Goal: Task Accomplishment & Management: Manage account settings

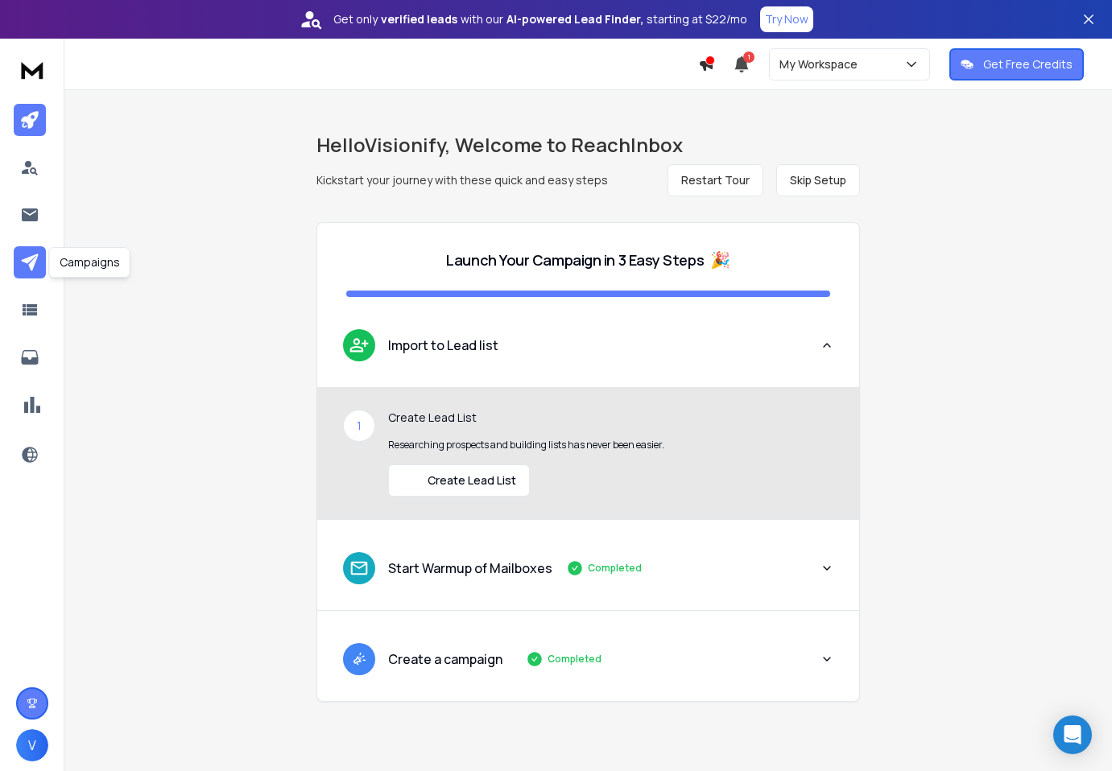
click at [35, 265] on icon at bounding box center [29, 262] width 19 height 19
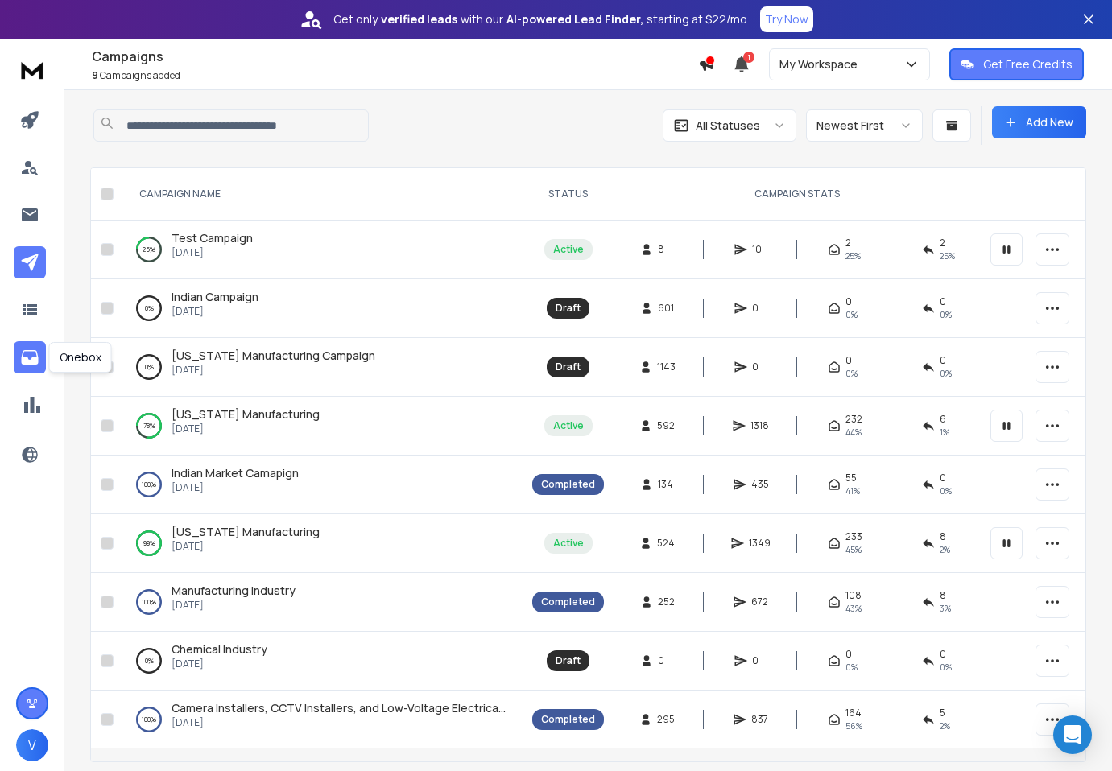
click at [35, 366] on icon at bounding box center [29, 357] width 19 height 19
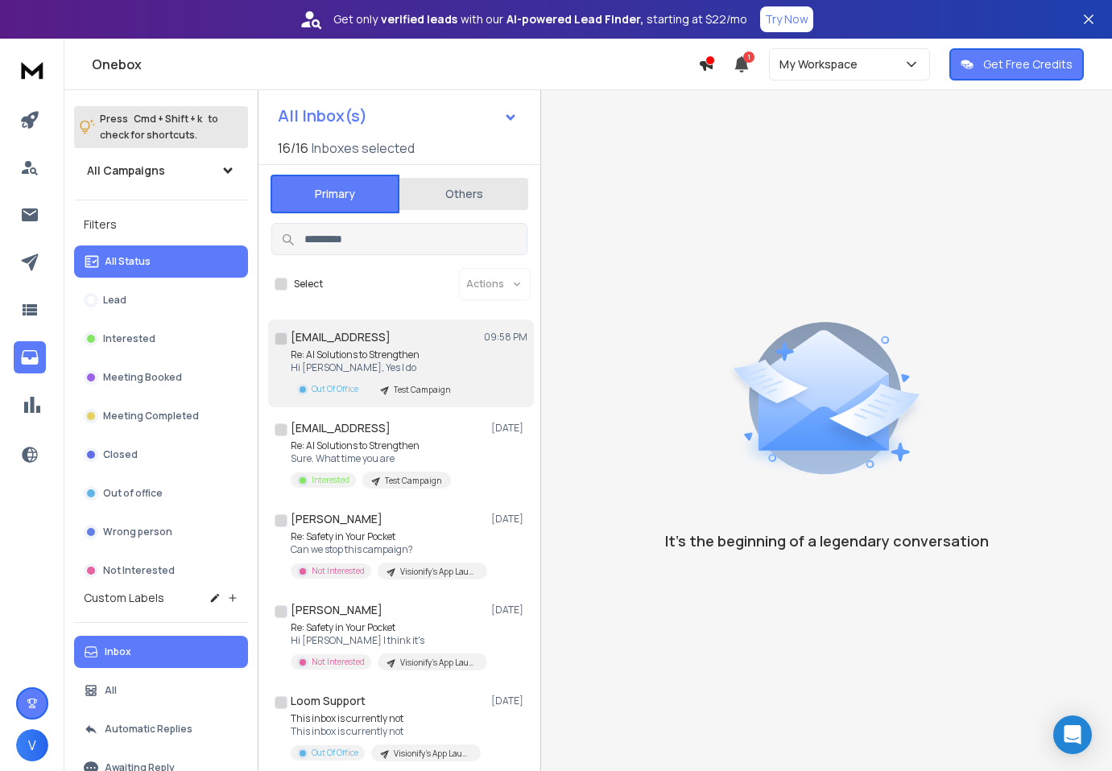
click at [368, 352] on p "Re: AI Solutions to Strengthen" at bounding box center [375, 355] width 169 height 13
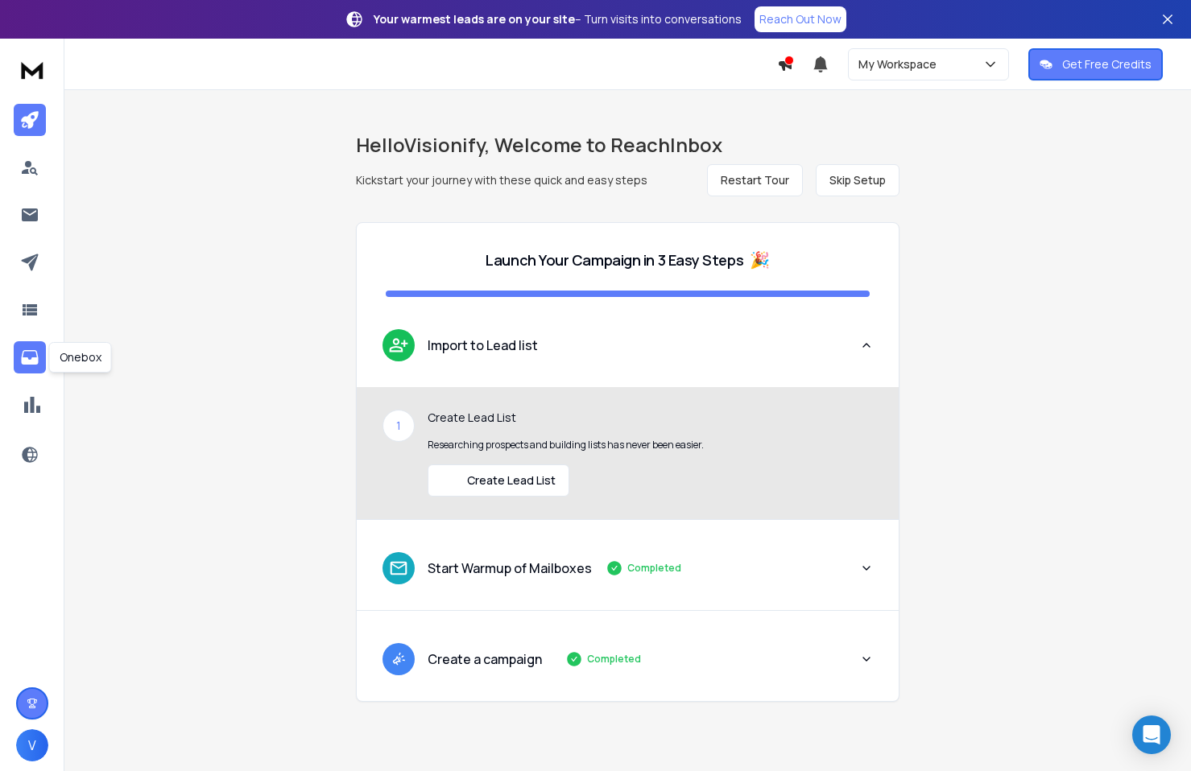
click at [33, 354] on icon at bounding box center [29, 357] width 19 height 19
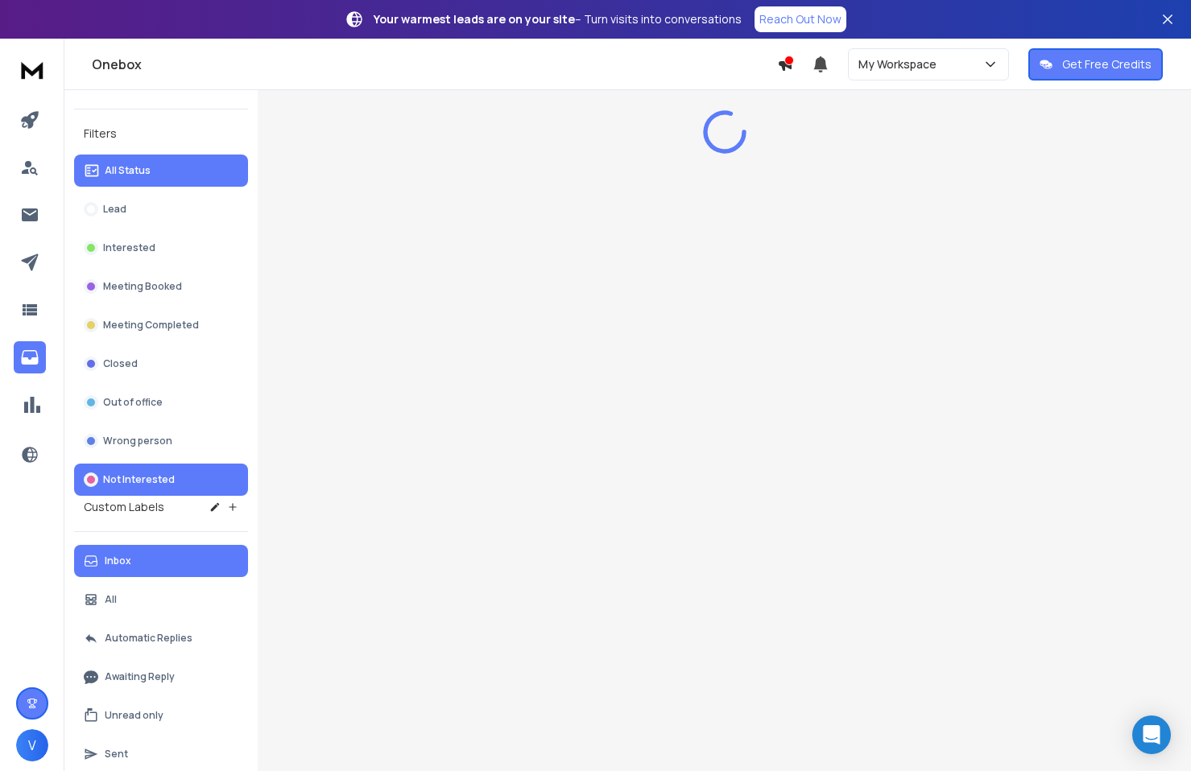
scroll to position [155, 0]
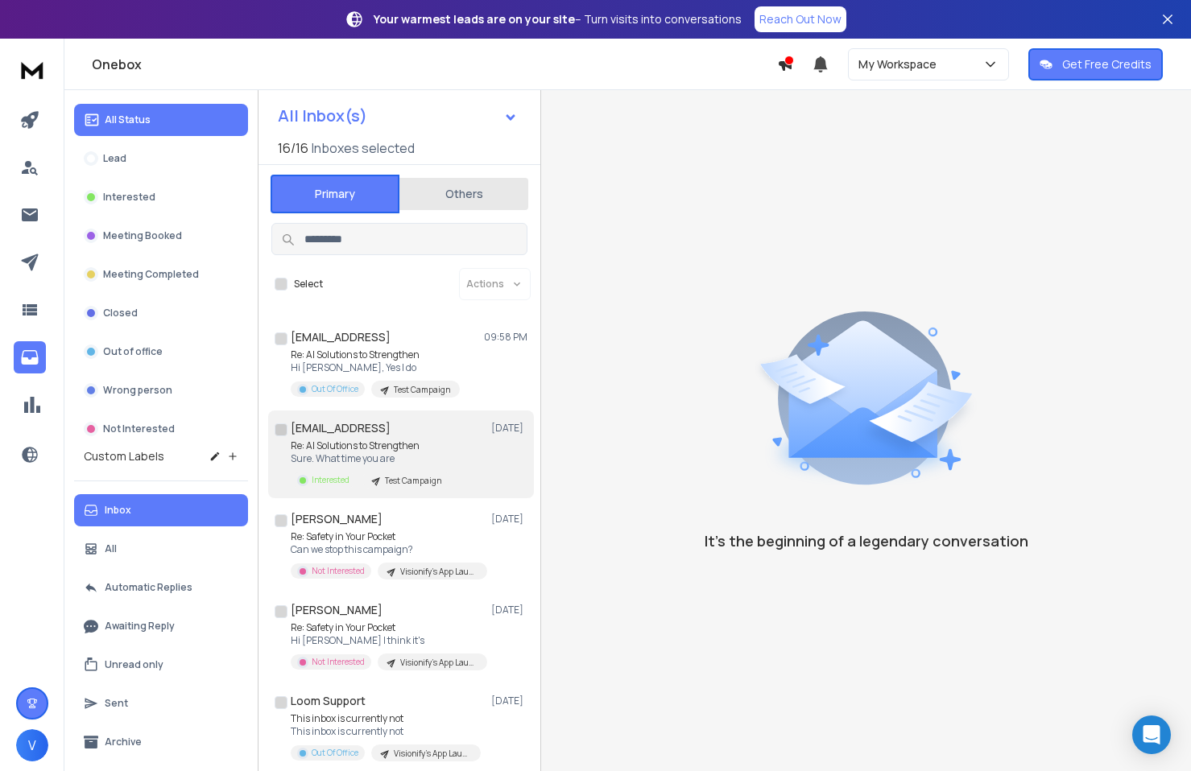
click at [425, 440] on p "Re: AI Solutions to Strengthen" at bounding box center [371, 446] width 160 height 13
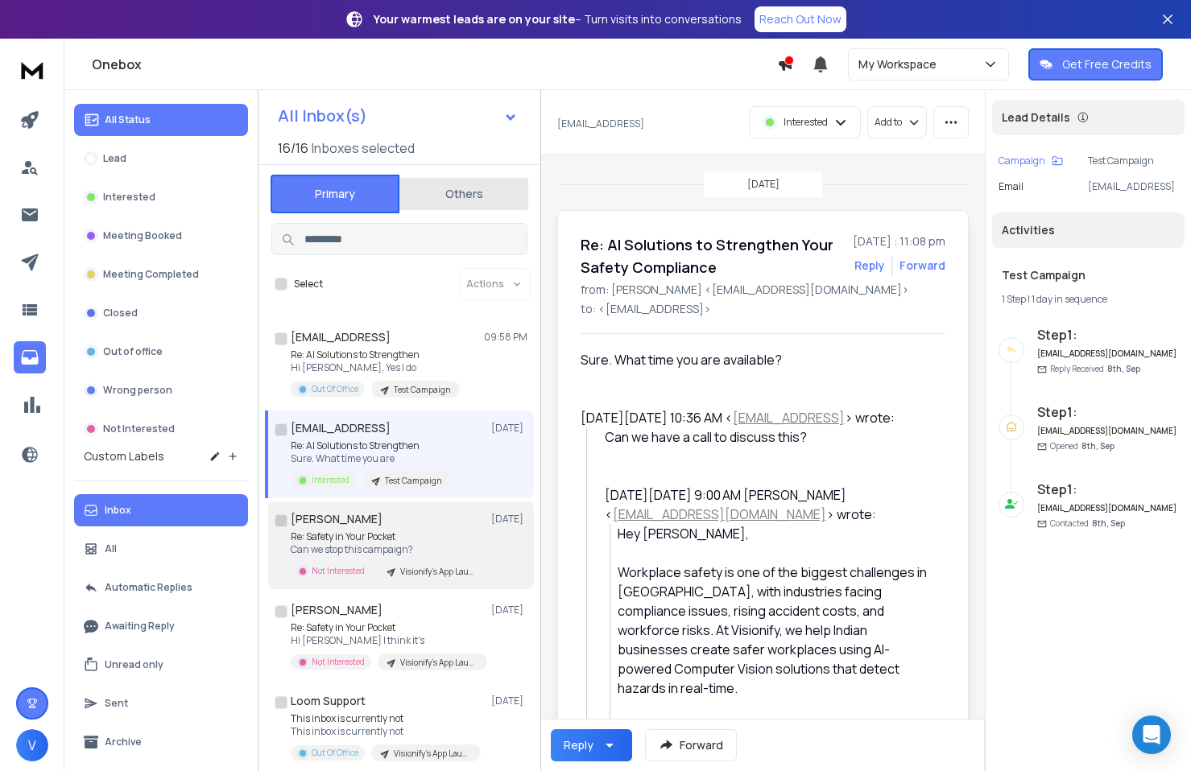
click at [382, 517] on div "Harsh Murari 14 Aug" at bounding box center [409, 519] width 237 height 16
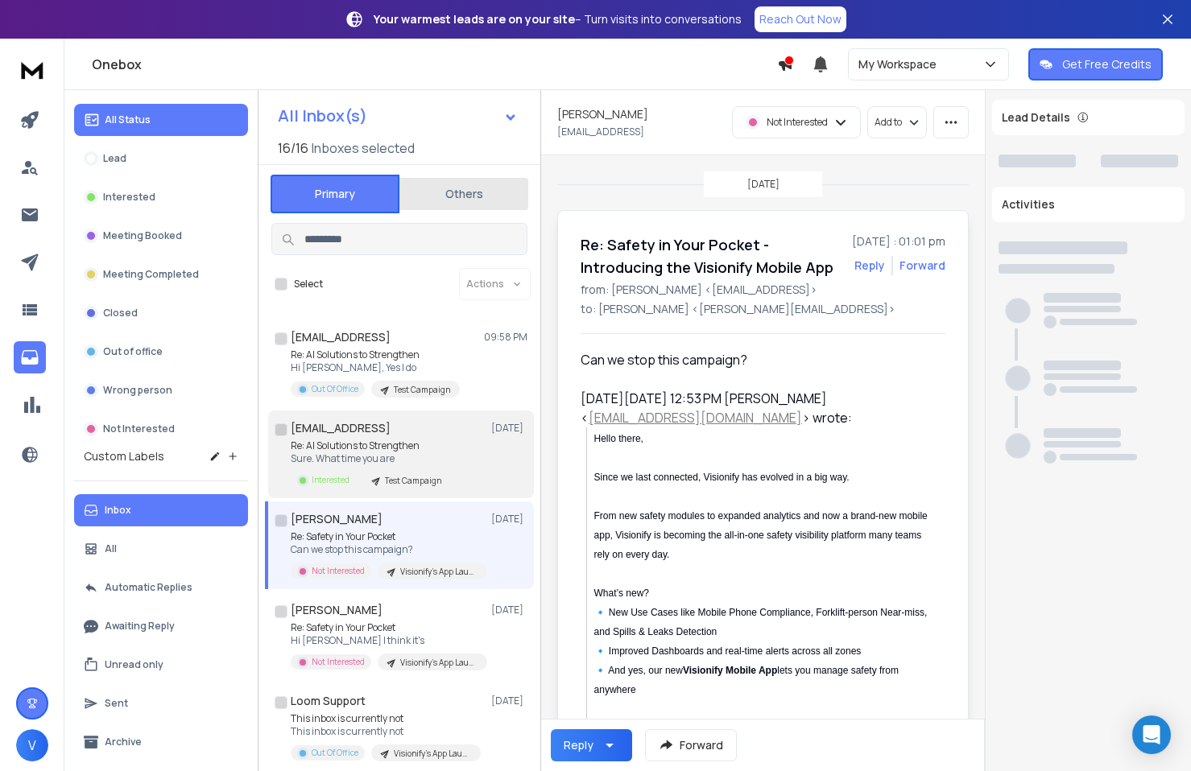
click at [352, 453] on p "Sure. What time you are" at bounding box center [371, 459] width 160 height 13
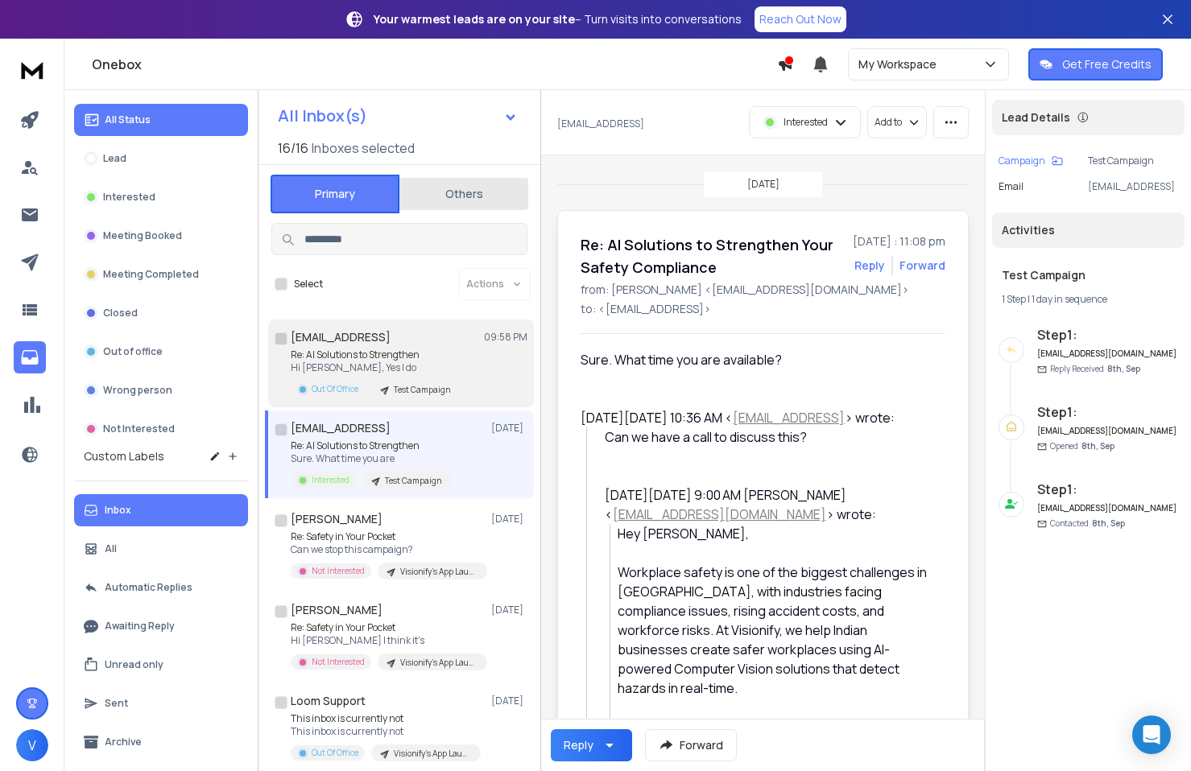
click at [342, 352] on p "Re: AI Solutions to Strengthen" at bounding box center [375, 355] width 169 height 13
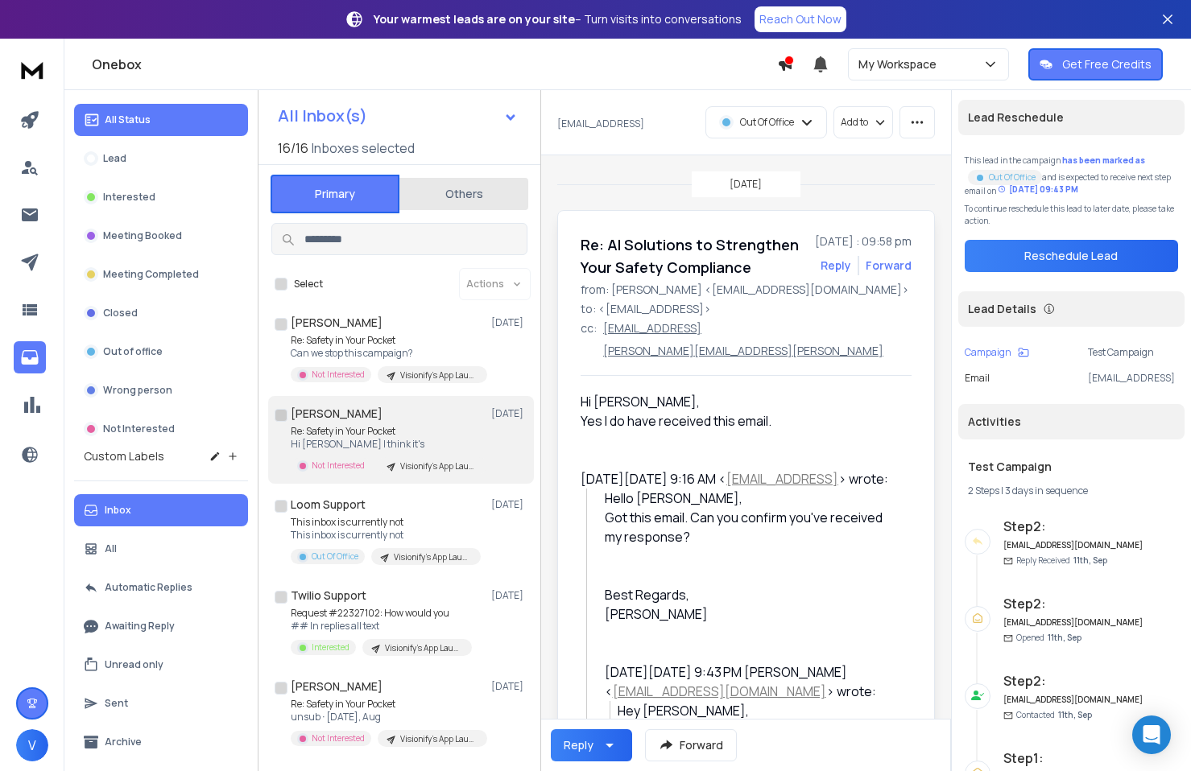
scroll to position [0, 0]
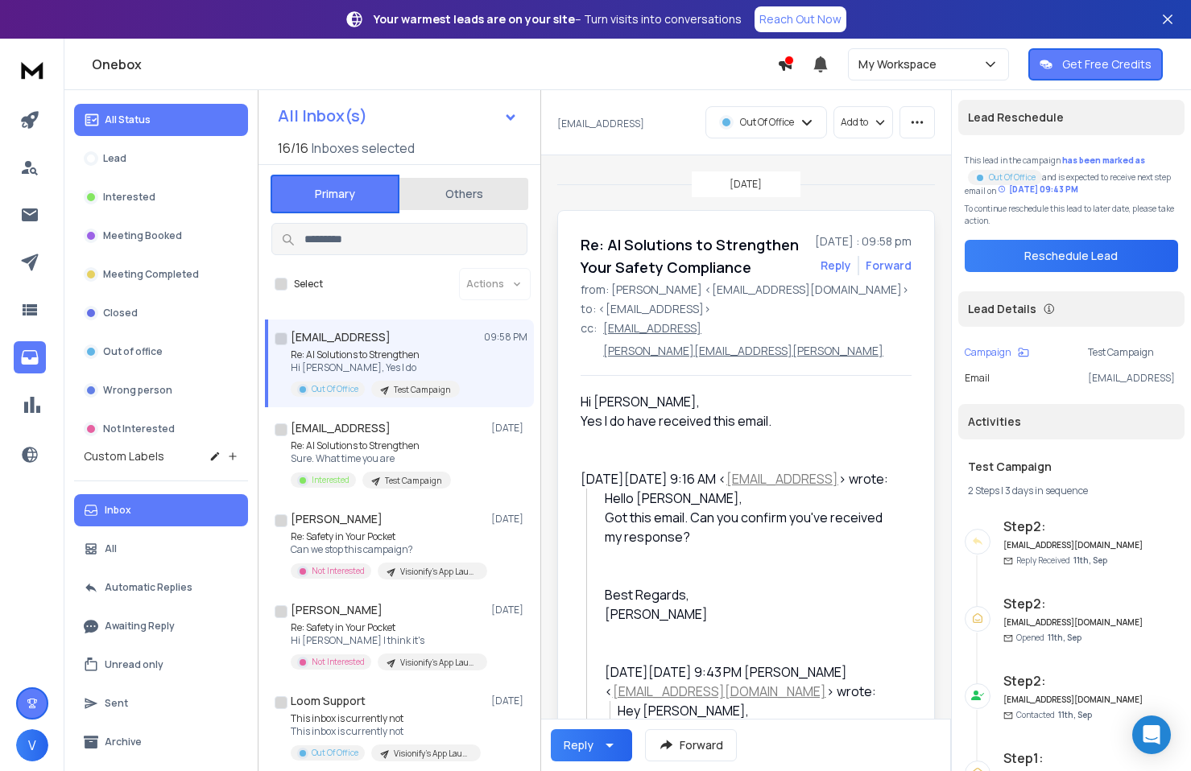
click at [376, 358] on p "Re: AI Solutions to Strengthen" at bounding box center [375, 355] width 169 height 13
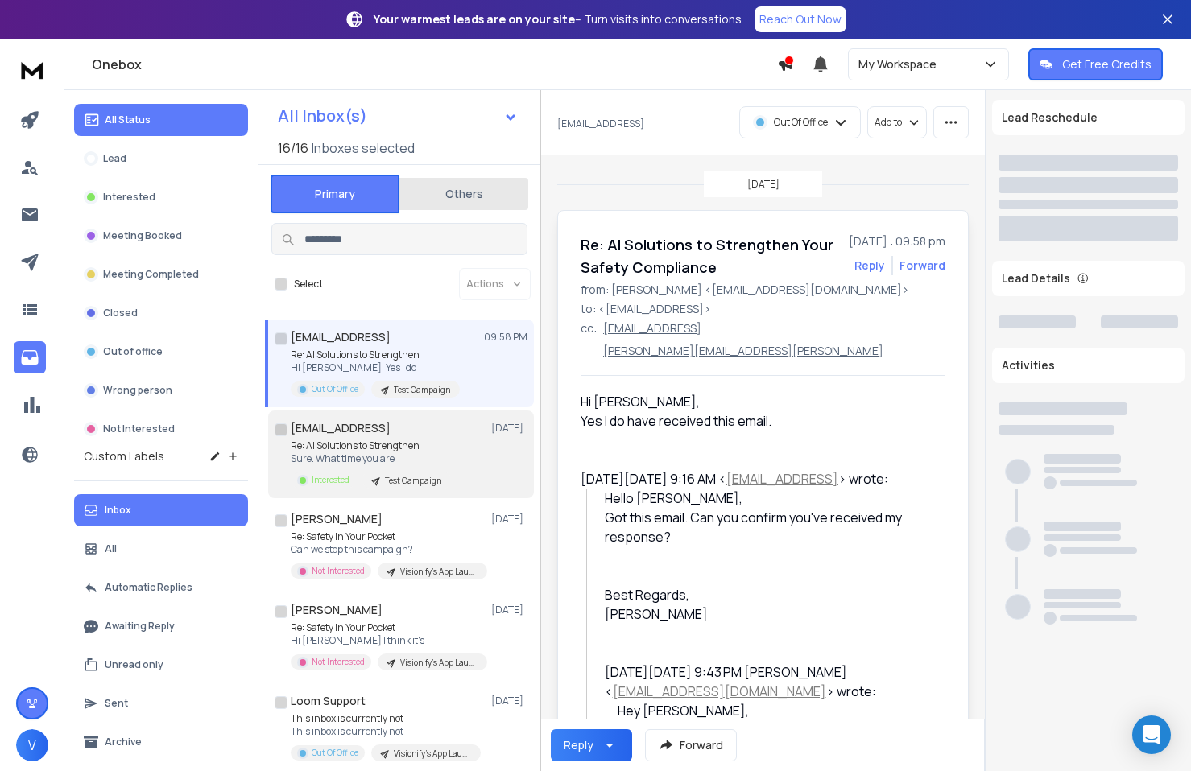
click at [383, 448] on p "Re: AI Solutions to Strengthen" at bounding box center [371, 446] width 160 height 13
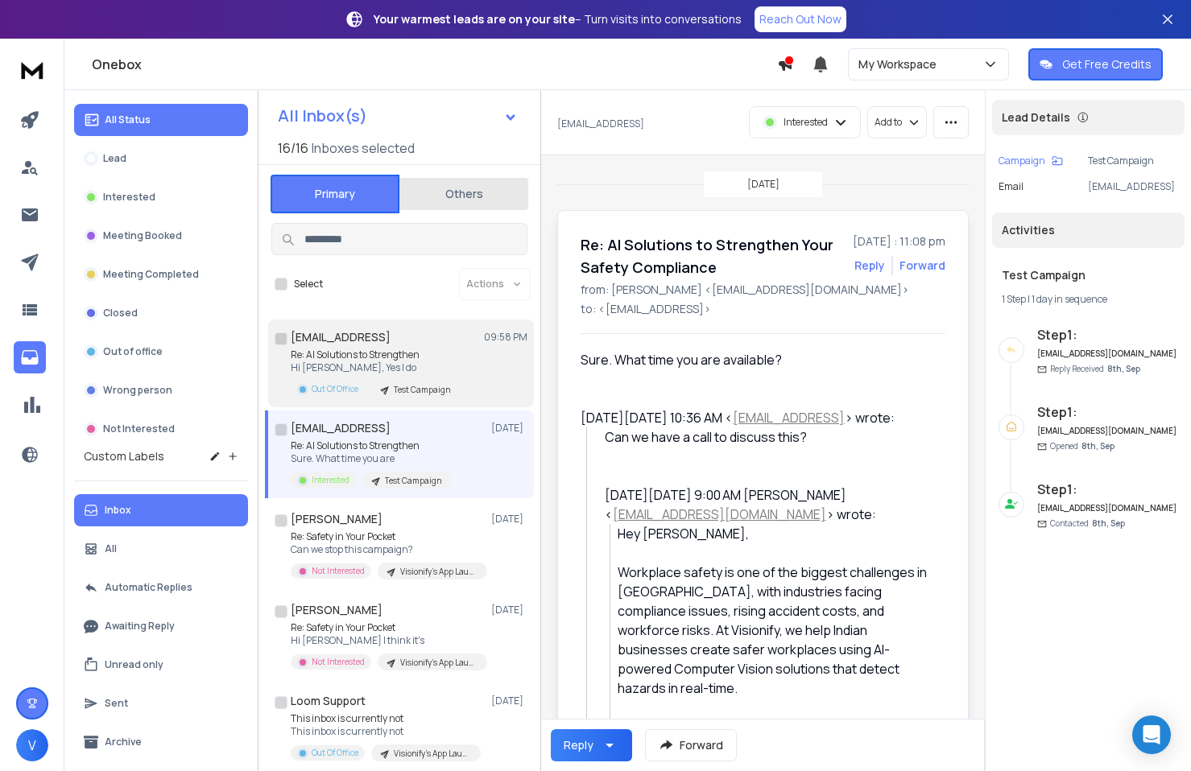
click at [362, 354] on p "Re: AI Solutions to Strengthen" at bounding box center [375, 355] width 169 height 13
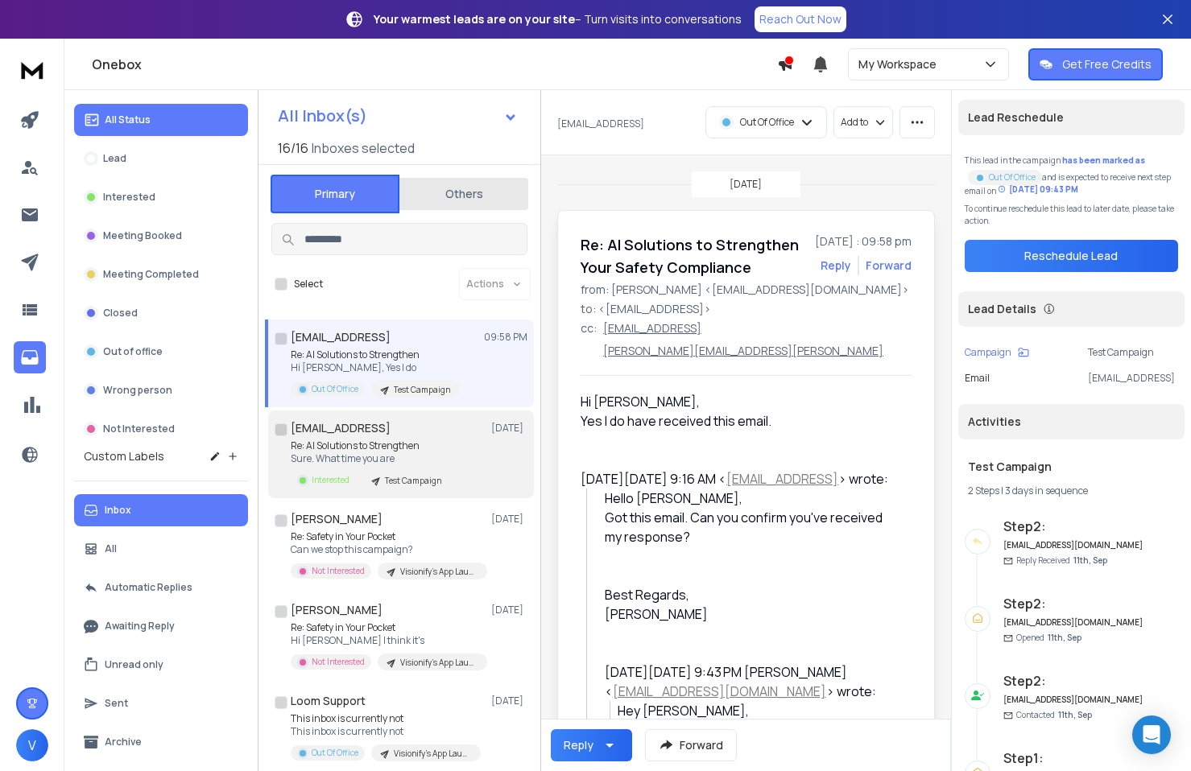
click at [362, 449] on p "Re: AI Solutions to Strengthen" at bounding box center [371, 446] width 160 height 13
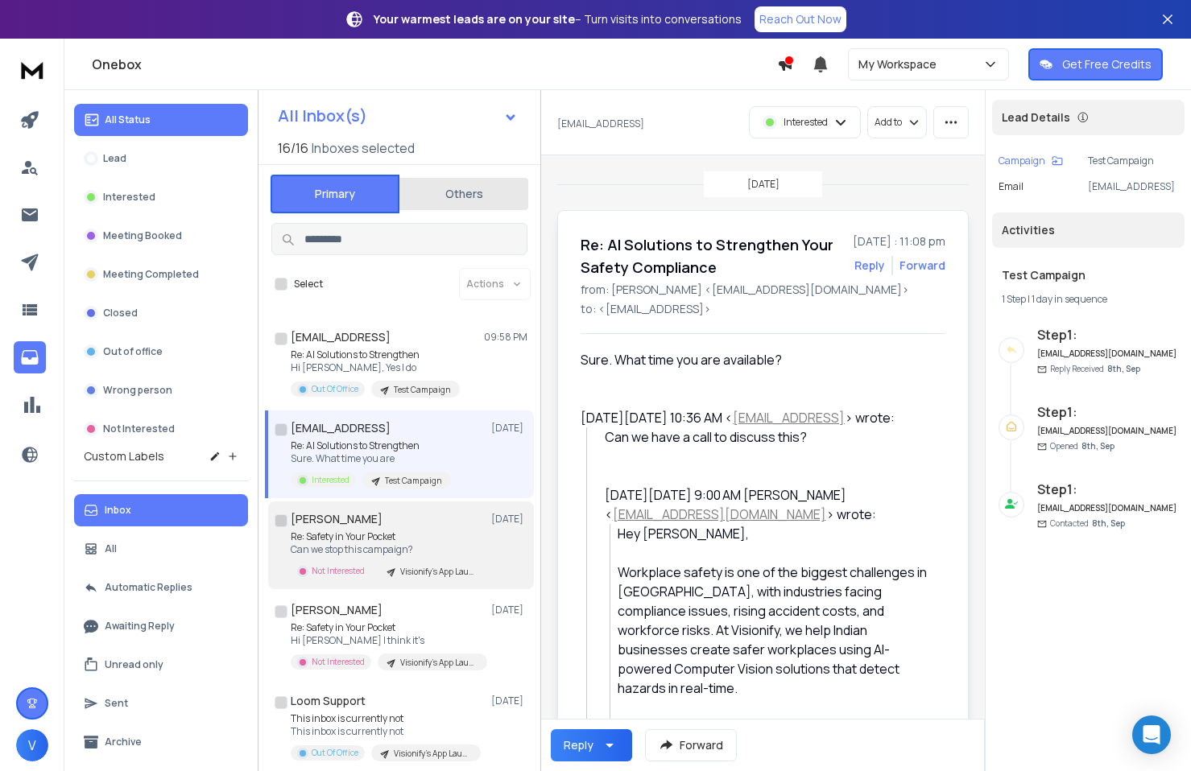
click at [378, 534] on p "Re: Safety in Your Pocket" at bounding box center [387, 537] width 193 height 13
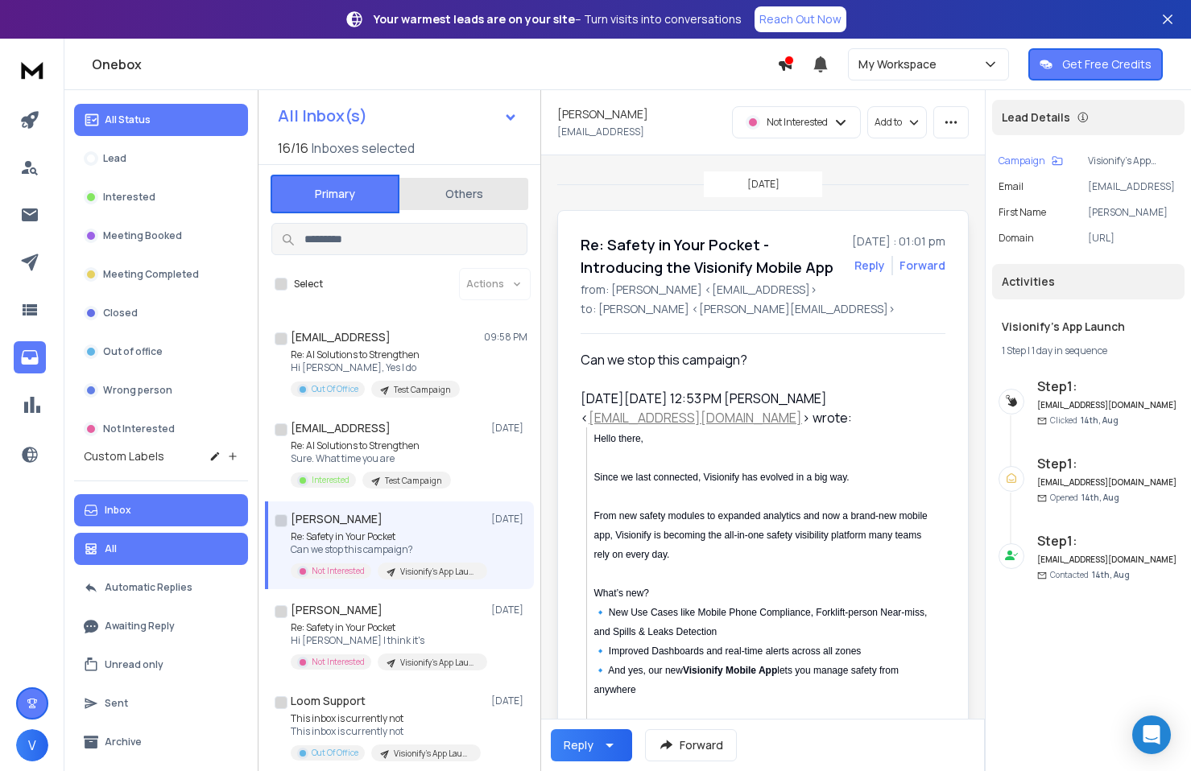
click at [123, 536] on button "All" at bounding box center [161, 549] width 174 height 32
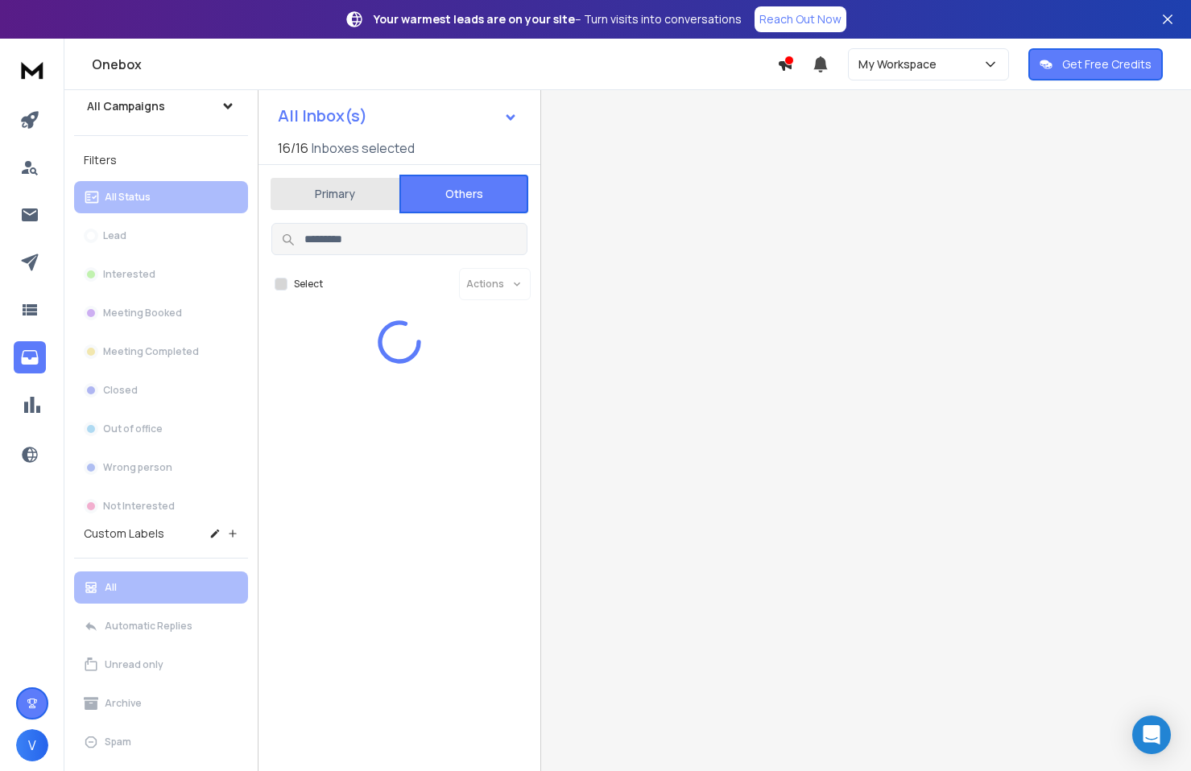
scroll to position [77, 0]
click at [478, 183] on button "Others" at bounding box center [463, 194] width 129 height 39
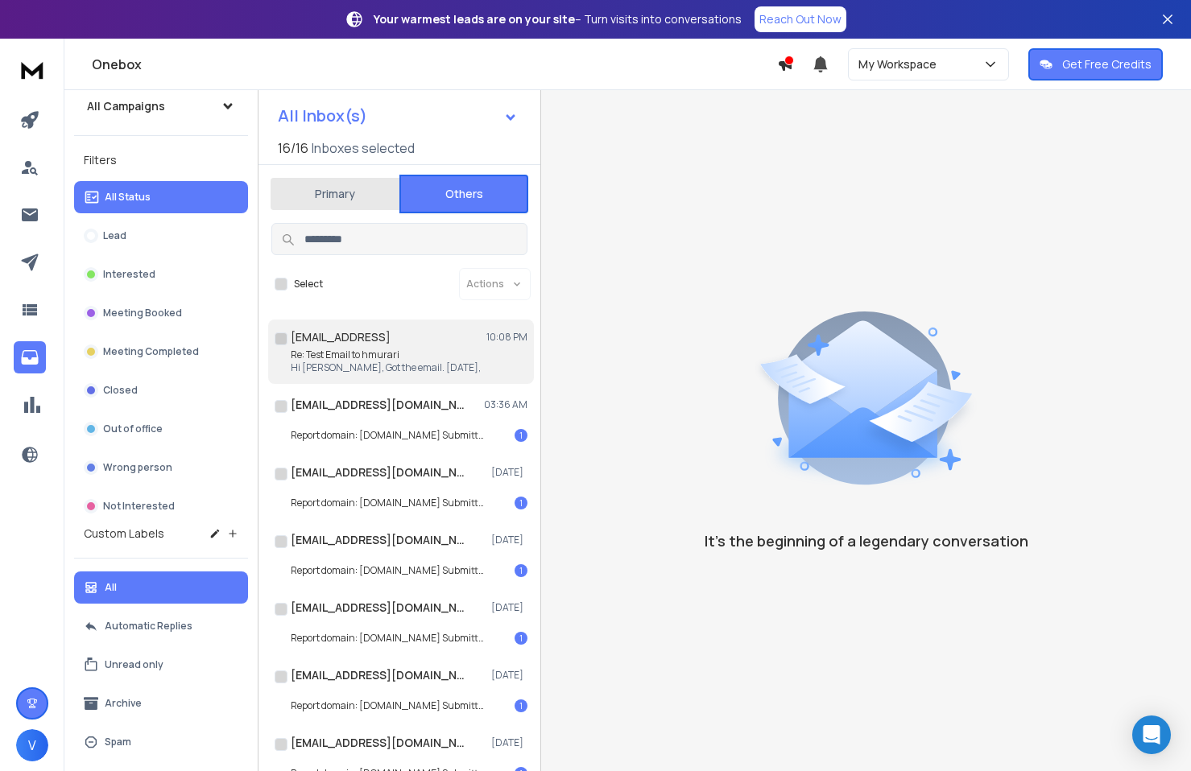
click at [385, 344] on h1 "[EMAIL_ADDRESS]" at bounding box center [341, 337] width 100 height 16
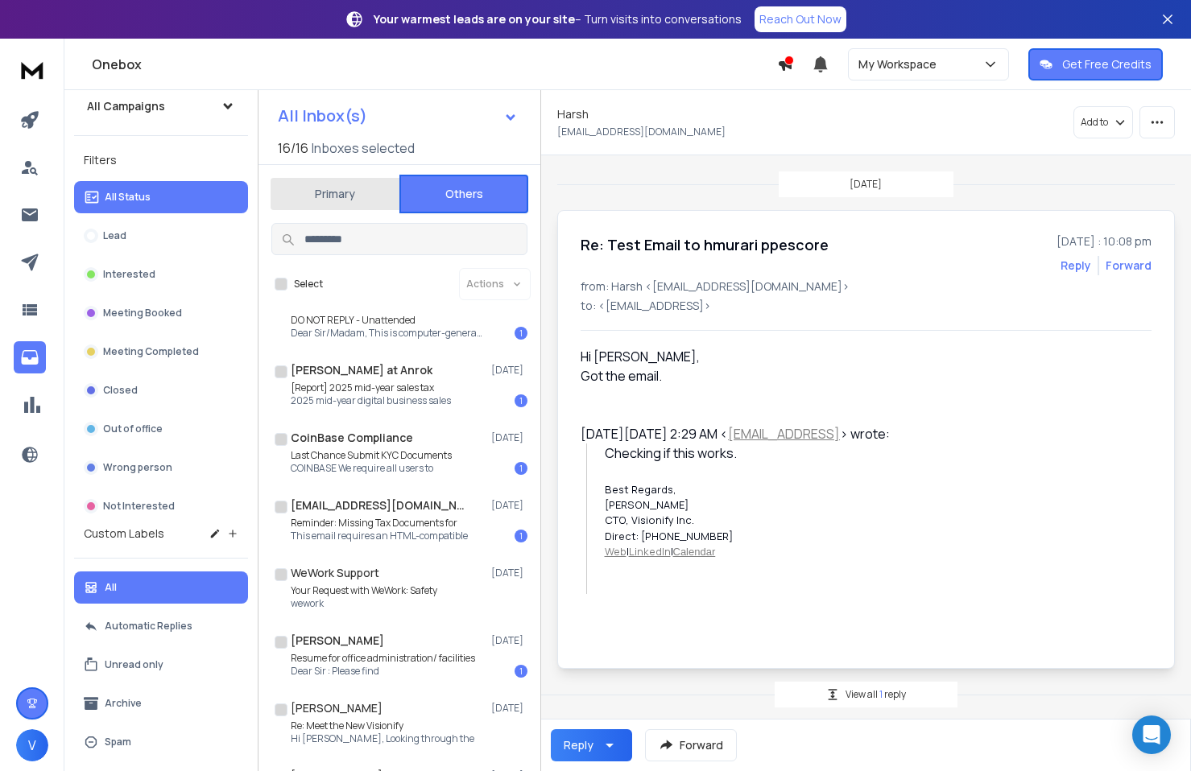
scroll to position [2306, 0]
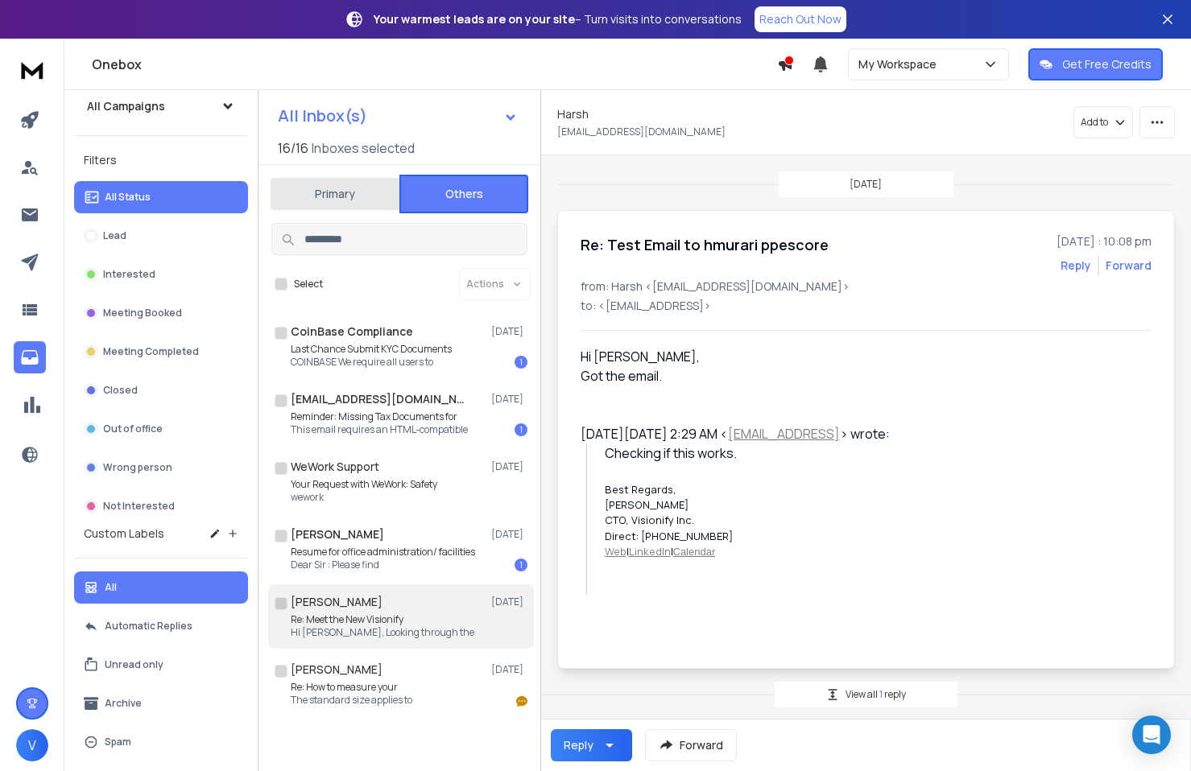
click at [420, 639] on div "Re: Meet the New Visionify Hi Vinay, Looking through the" at bounding box center [409, 627] width 237 height 26
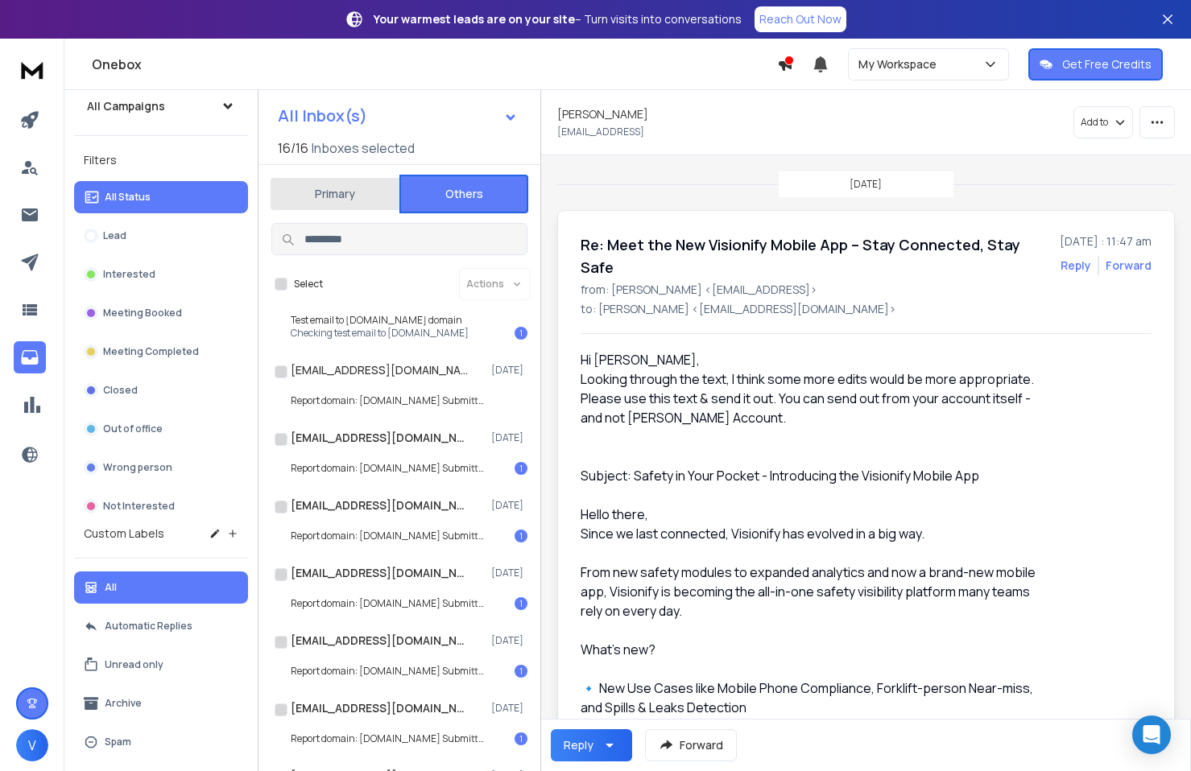
scroll to position [0, 0]
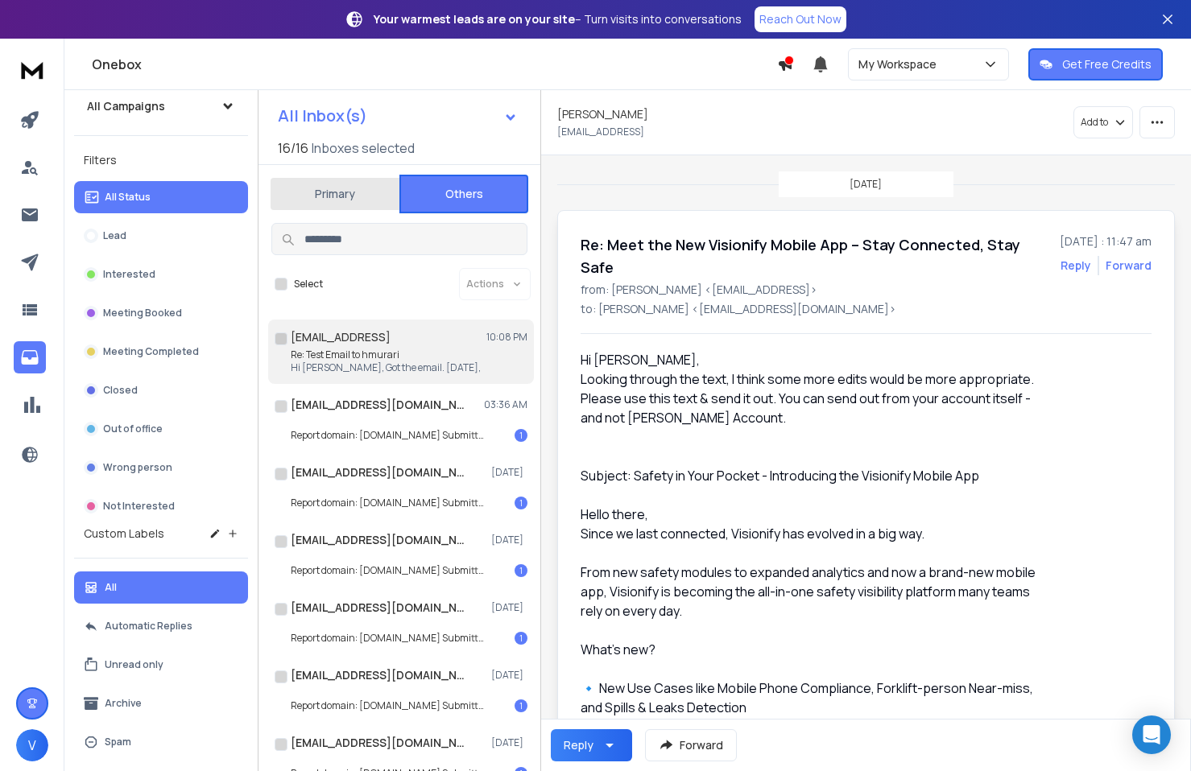
click at [403, 358] on p "Re: Test Email to hmurari" at bounding box center [386, 355] width 190 height 13
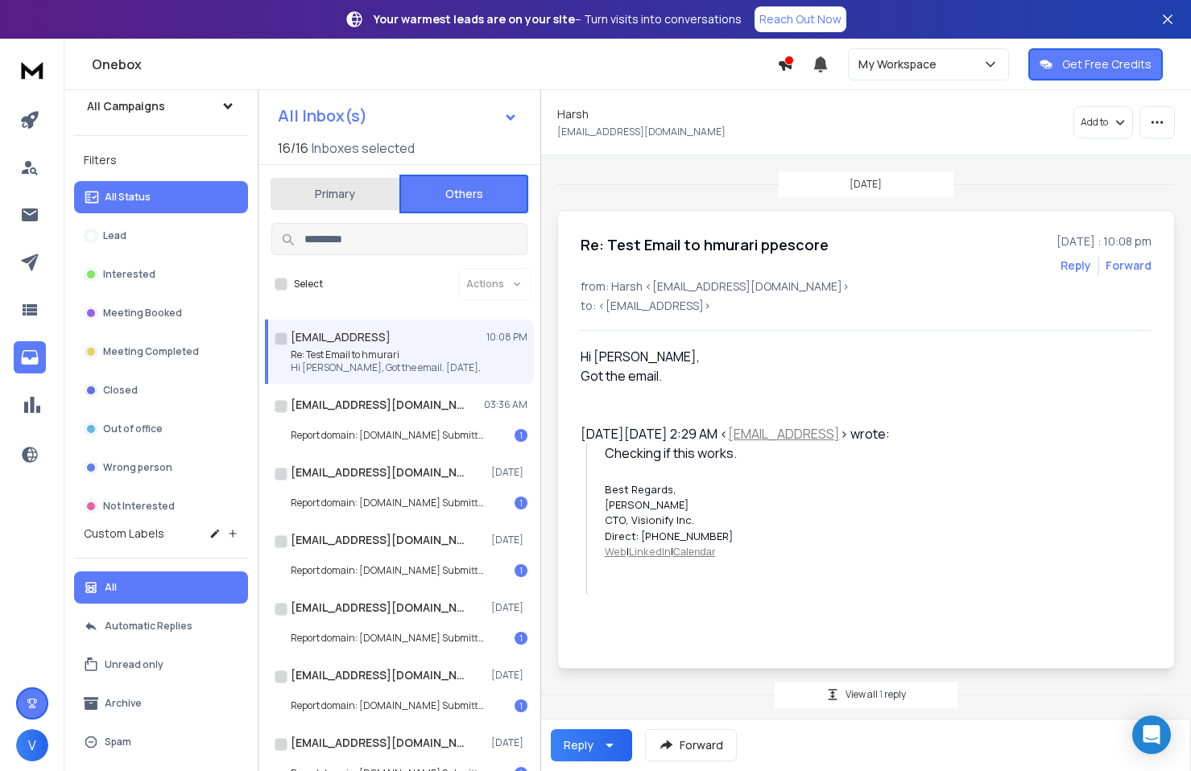
scroll to position [155, 0]
click at [354, 192] on button "Primary" at bounding box center [335, 193] width 129 height 35
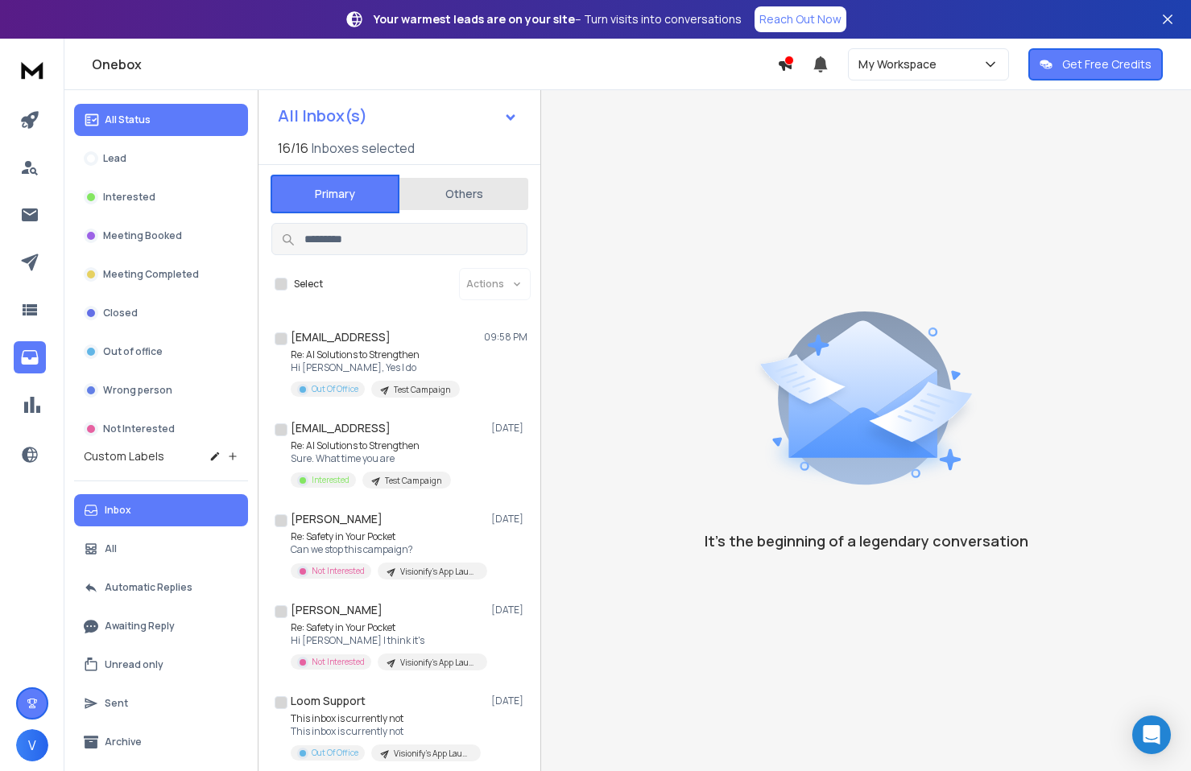
click at [430, 204] on button "Others" at bounding box center [463, 193] width 129 height 35
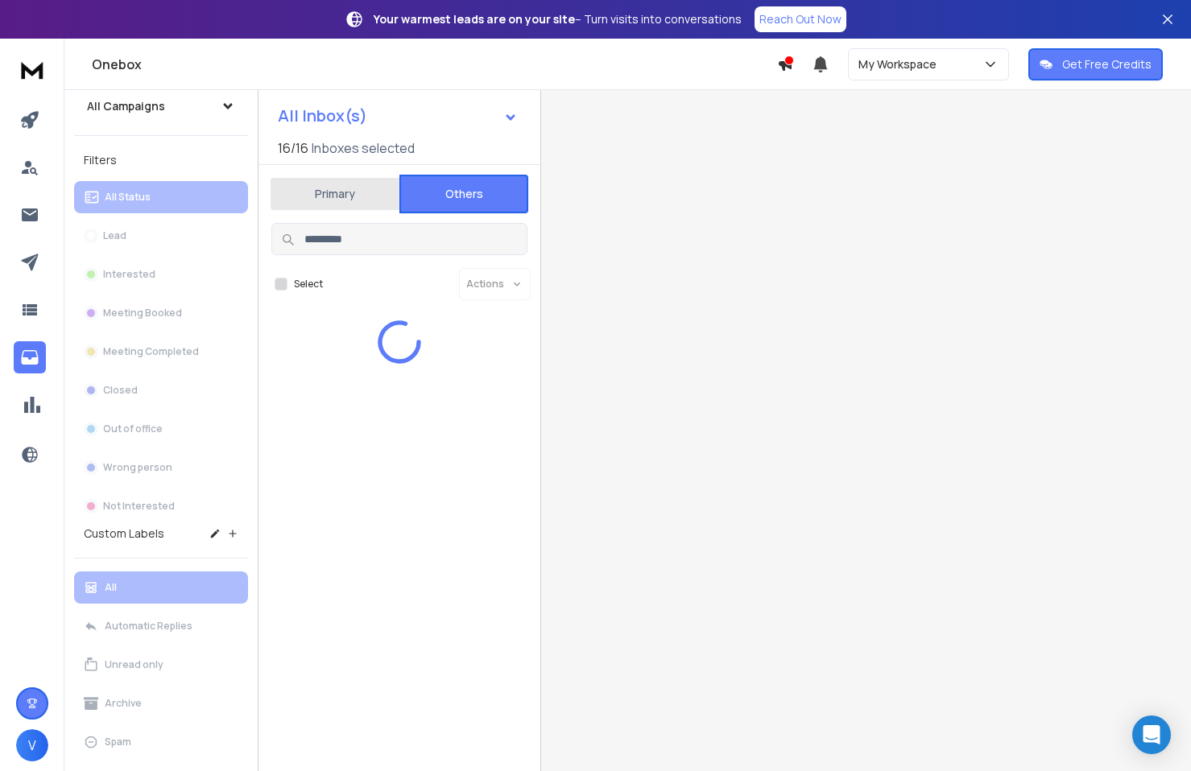
click at [321, 206] on button "Primary" at bounding box center [335, 193] width 129 height 35
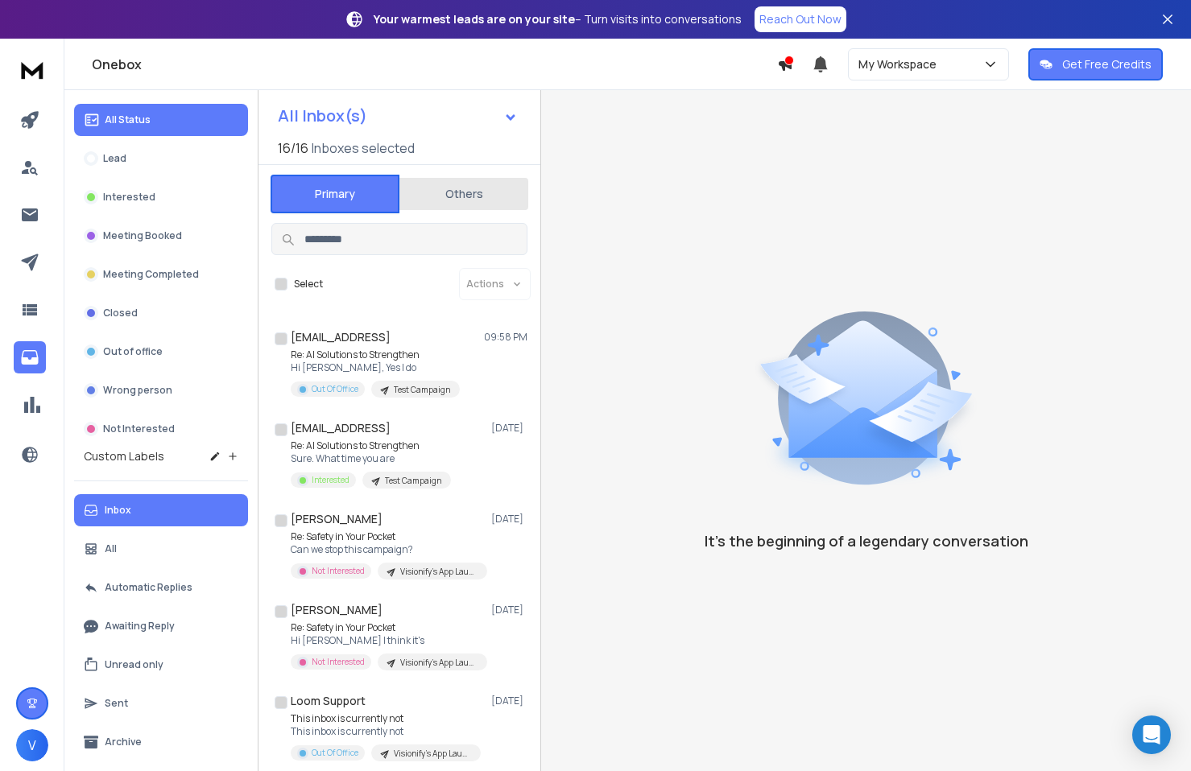
scroll to position [0, 0]
